Goal: Navigation & Orientation: Find specific page/section

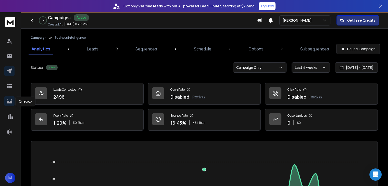
click at [8, 98] on icon at bounding box center [9, 101] width 6 height 6
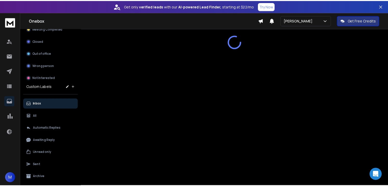
scroll to position [107, 0]
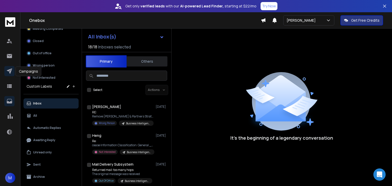
click at [8, 69] on icon at bounding box center [9, 71] width 6 height 6
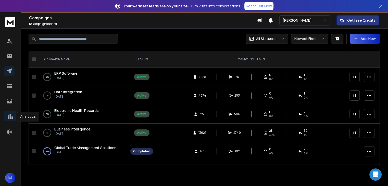
click at [10, 118] on icon at bounding box center [10, 116] width 5 height 5
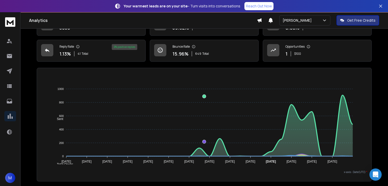
scroll to position [51, 0]
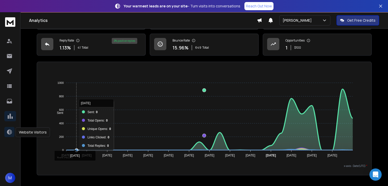
click at [10, 133] on icon at bounding box center [9, 132] width 5 height 5
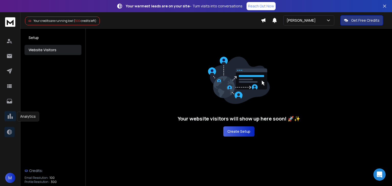
click at [12, 116] on icon at bounding box center [10, 116] width 8 height 8
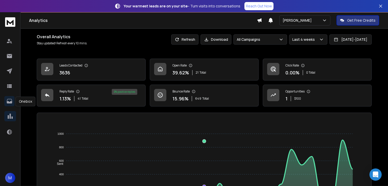
click at [13, 99] on link at bounding box center [9, 101] width 10 height 10
